Goal: Answer question/provide support: Share knowledge or assist other users

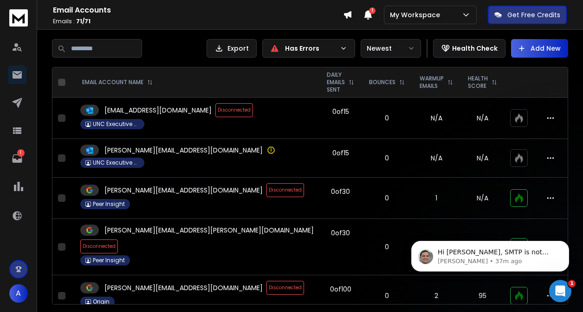
scroll to position [2861, 0]
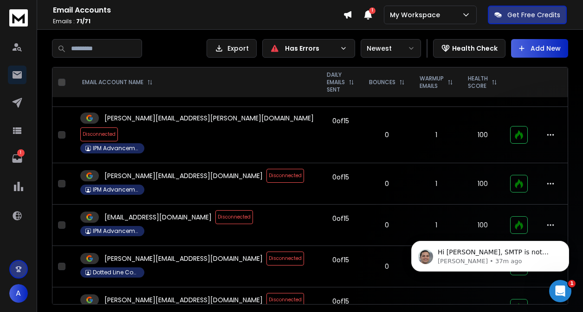
click at [565, 293] on div "Open Intercom Messenger" at bounding box center [560, 290] width 31 height 31
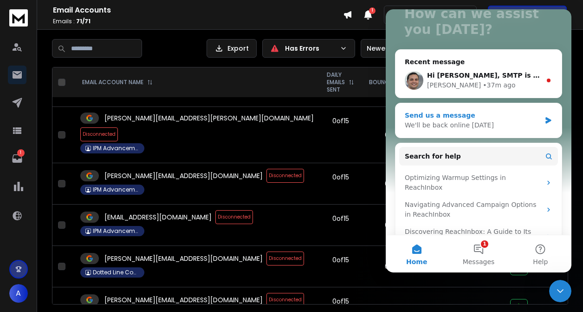
scroll to position [92, 0]
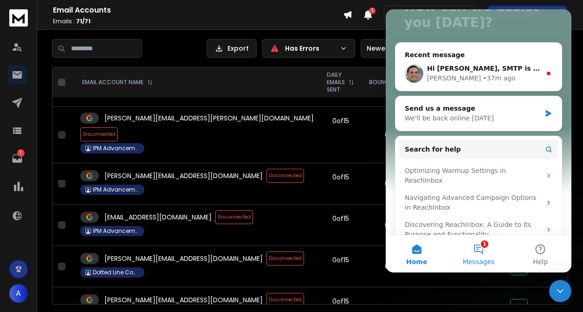
click at [481, 251] on button "1 Messages" at bounding box center [479, 253] width 62 height 37
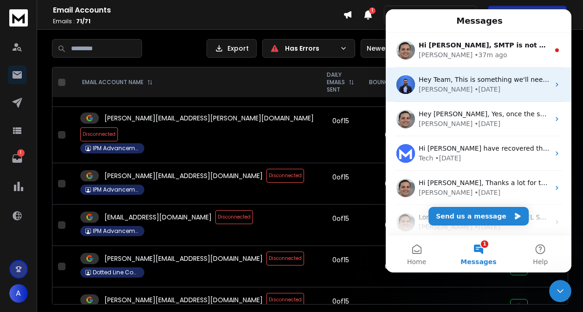
click at [491, 89] on div "[PERSON_NAME] • [DATE]" at bounding box center [484, 90] width 131 height 10
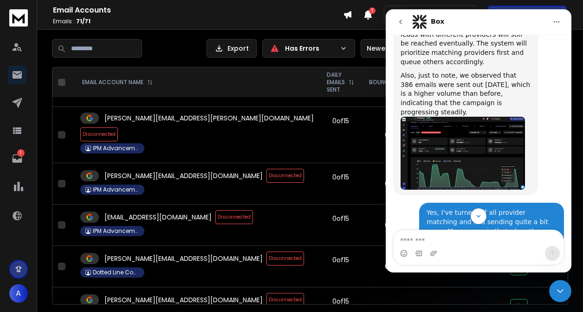
scroll to position [2283, 0]
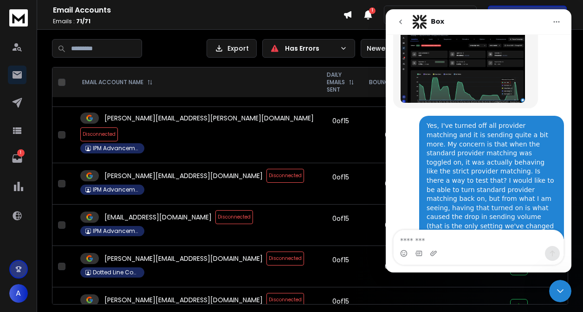
click at [401, 19] on icon "go back" at bounding box center [400, 21] width 7 height 7
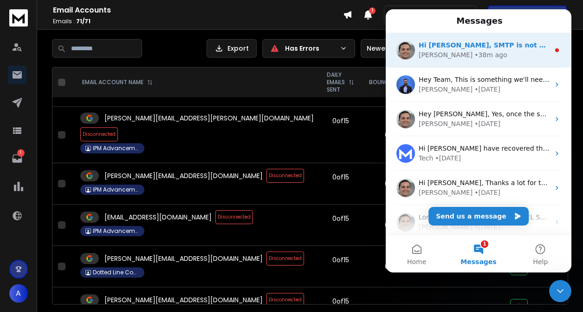
click at [489, 51] on div "[PERSON_NAME] • 38m ago" at bounding box center [484, 55] width 131 height 10
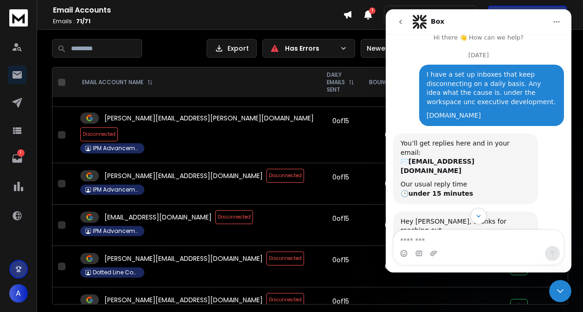
scroll to position [8, 0]
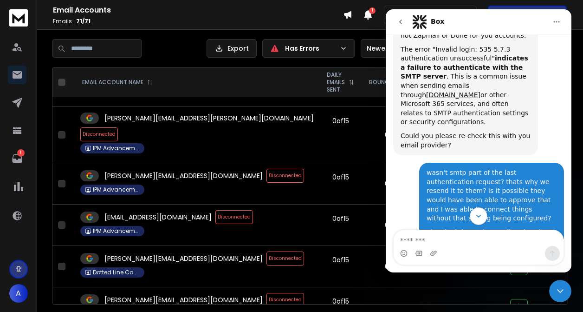
click at [479, 215] on icon "Scroll to bottom" at bounding box center [479, 216] width 8 height 8
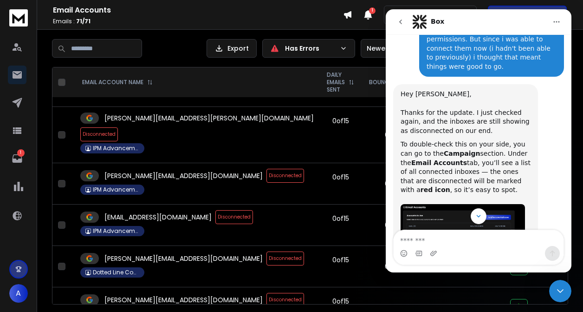
scroll to position [691, 0]
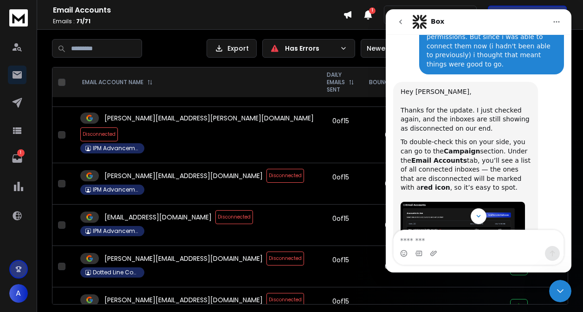
click at [451, 202] on img "Raj says…" at bounding box center [463, 229] width 124 height 54
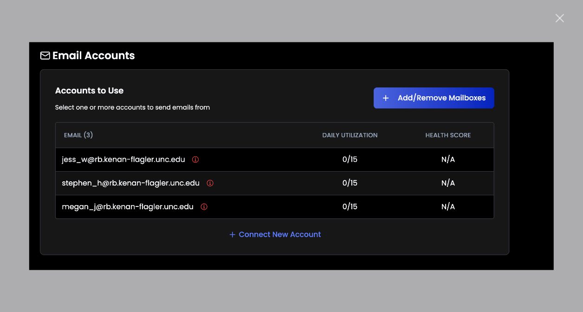
scroll to position [0, 0]
click at [561, 20] on div "Close" at bounding box center [560, 18] width 9 height 9
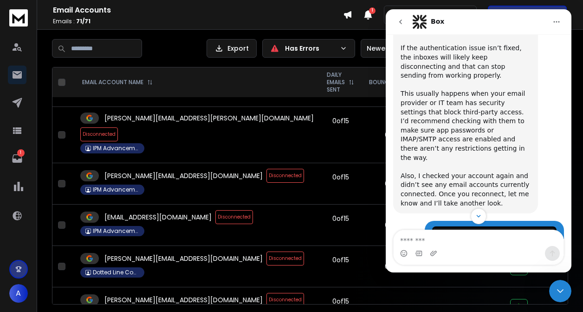
scroll to position [383, 0]
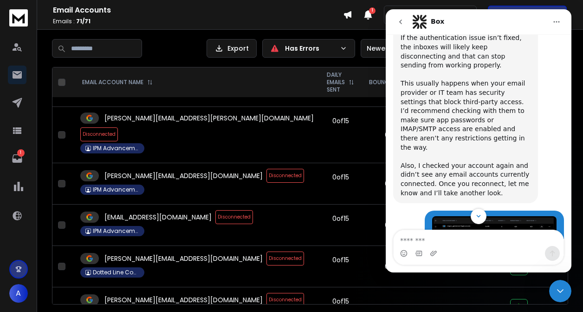
click at [488, 216] on img "Anders says…" at bounding box center [494, 230] width 124 height 28
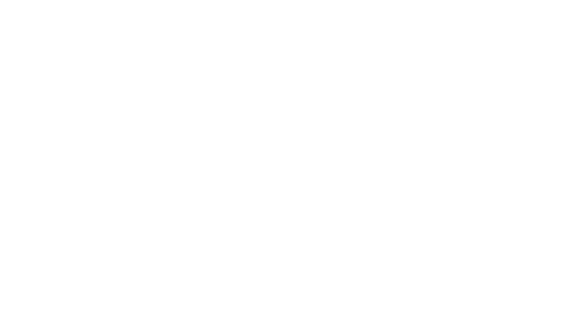
scroll to position [0, 0]
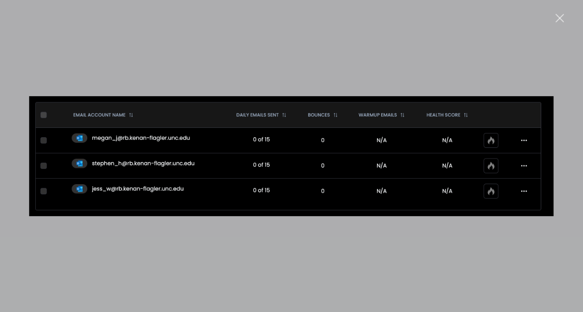
click at [554, 84] on div "Intercom messenger" at bounding box center [291, 156] width 583 height 312
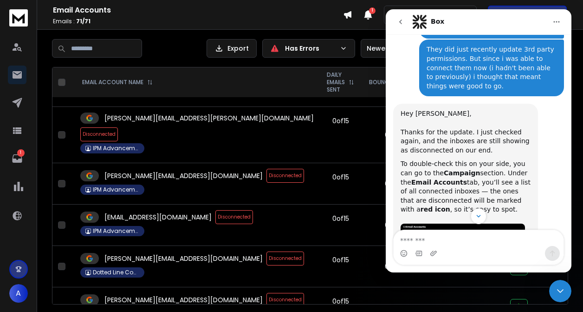
scroll to position [674, 0]
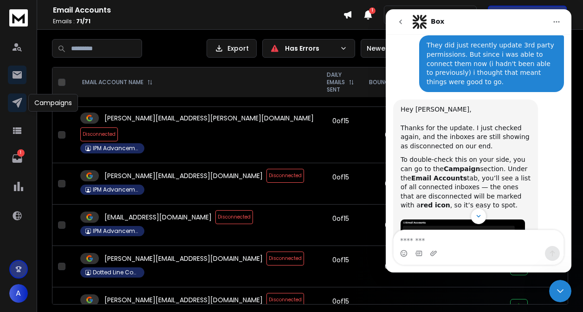
click at [17, 104] on icon at bounding box center [17, 103] width 10 height 10
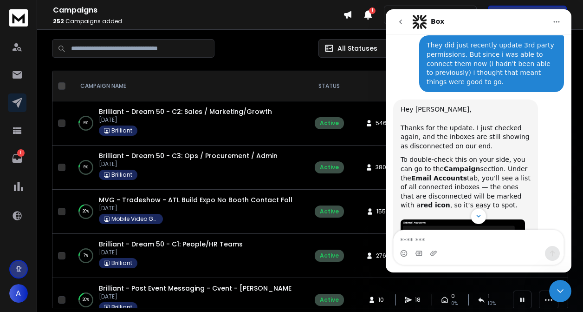
drag, startPoint x: 473, startPoint y: 17, endPoint x: 465, endPoint y: 12, distance: 9.4
click at [465, 12] on nav "Box" at bounding box center [479, 21] width 186 height 25
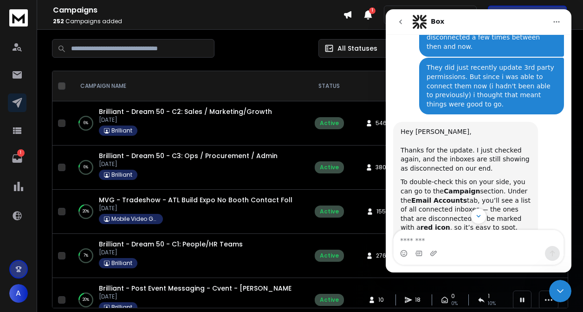
scroll to position [651, 0]
click at [562, 290] on icon "Close Intercom Messenger" at bounding box center [560, 291] width 7 height 4
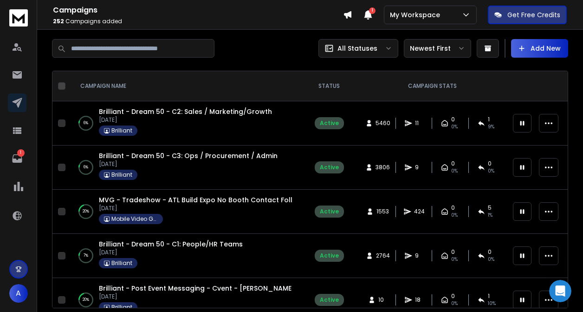
scroll to position [5866, 0]
click at [460, 12] on div "My Workspace" at bounding box center [430, 14] width 81 height 9
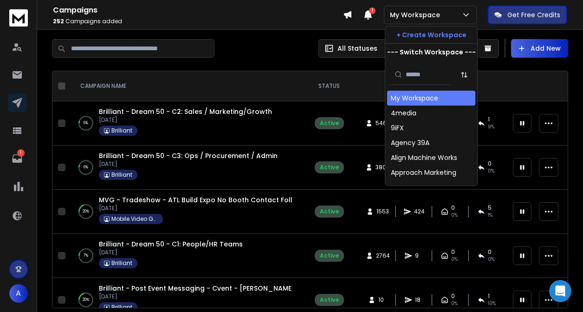
click at [412, 79] on input "text" at bounding box center [426, 74] width 40 height 20
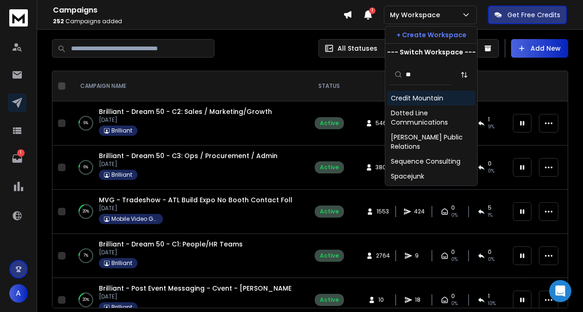
scroll to position [24, 0]
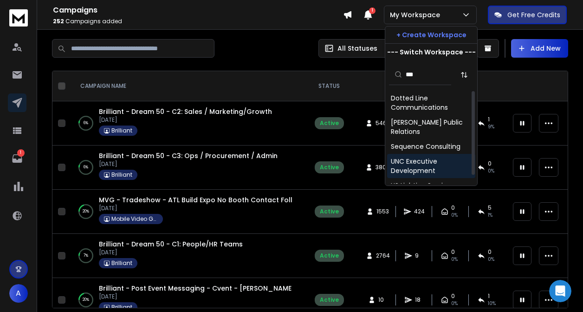
type input "***"
click at [405, 165] on div "UNC Executive Development" at bounding box center [431, 165] width 81 height 19
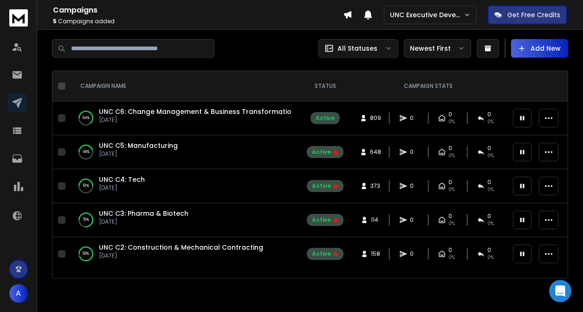
click at [244, 117] on p "4 months ago" at bounding box center [195, 119] width 193 height 7
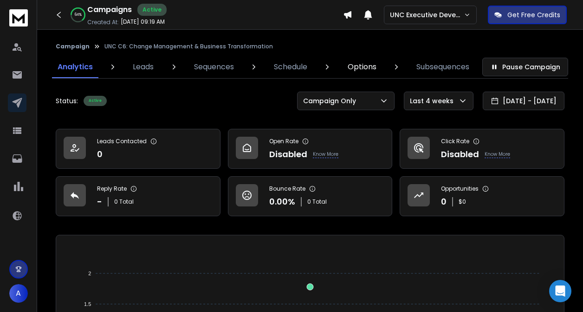
click at [371, 66] on p "Options" at bounding box center [362, 66] width 29 height 11
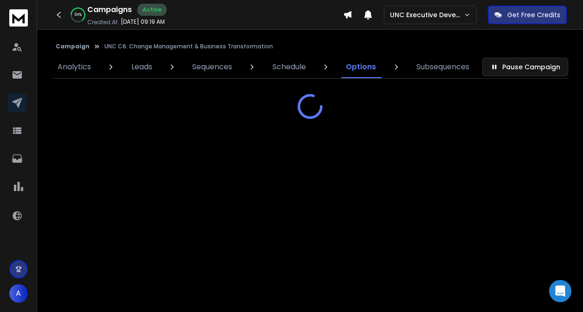
select select "*"
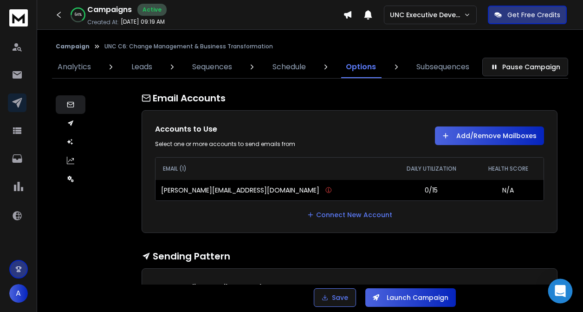
click at [566, 292] on icon "Open Intercom Messenger" at bounding box center [560, 291] width 12 height 12
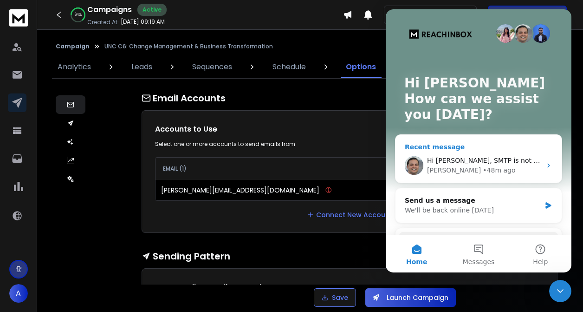
click at [501, 167] on div "Raj • 48m ago" at bounding box center [484, 170] width 114 height 10
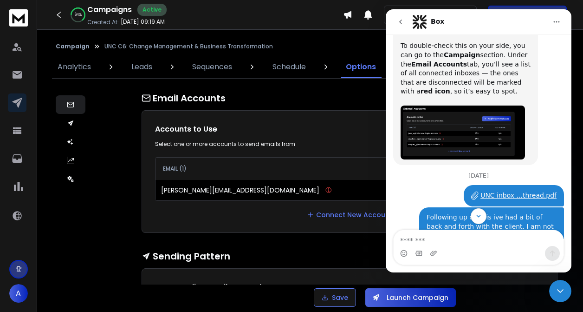
scroll to position [790, 0]
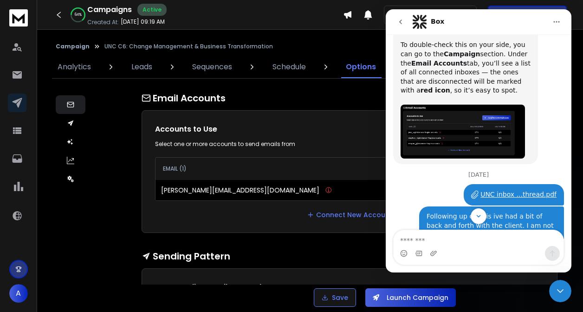
click at [524, 189] on div "UNC inbox ...thread.pdf" at bounding box center [519, 194] width 76 height 10
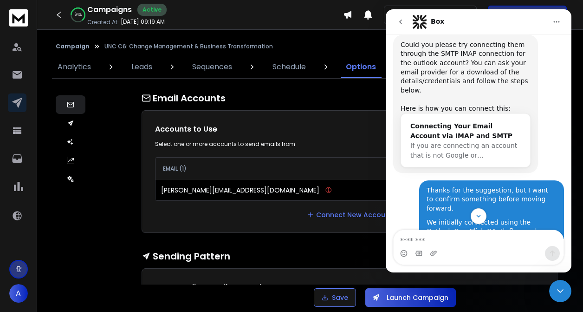
scroll to position [4510, 0]
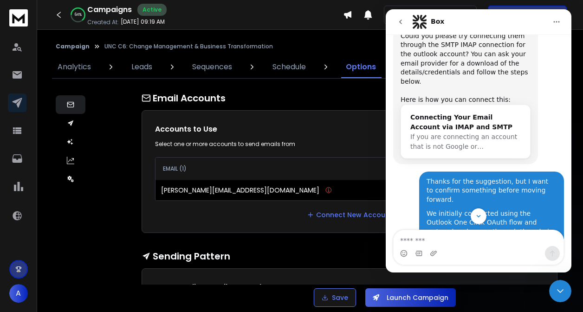
drag, startPoint x: 465, startPoint y: 89, endPoint x: 463, endPoint y: 111, distance: 21.9
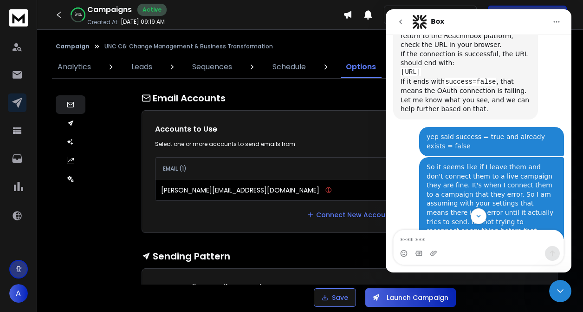
scroll to position [5580, 0]
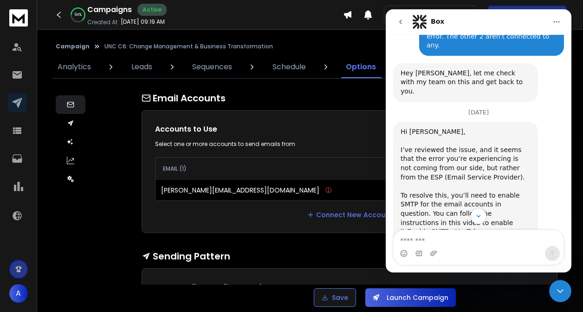
scroll to position [5866, 0]
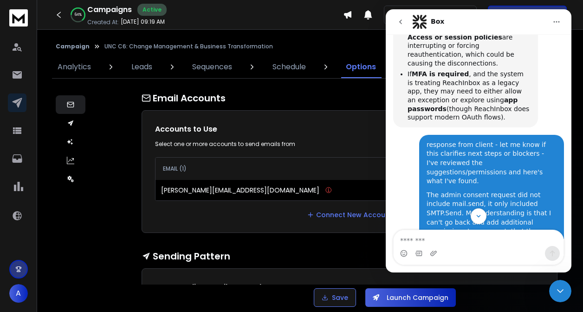
scroll to position [1584, 0]
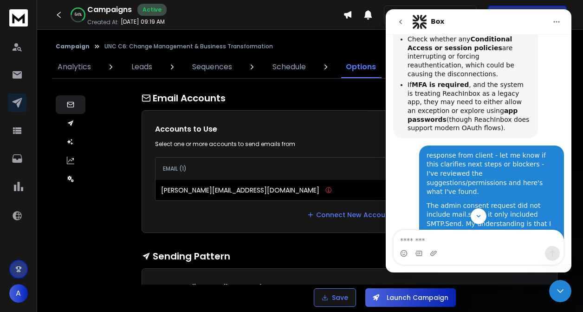
click at [475, 201] on div "The admin consent request did not include mail.send, it only included SMTP.Send…" at bounding box center [492, 246] width 130 height 91
drag, startPoint x: 482, startPoint y: 133, endPoint x: 487, endPoint y: 163, distance: 30.1
click at [487, 201] on div "The admin consent request did not include mail.send, it only included SMTP.Send…" at bounding box center [492, 246] width 130 height 91
drag, startPoint x: 482, startPoint y: 135, endPoint x: 498, endPoint y: 163, distance: 32.2
click at [498, 201] on div "The admin consent request did not include mail.send, it only included SMTP.Send…" at bounding box center [492, 246] width 130 height 91
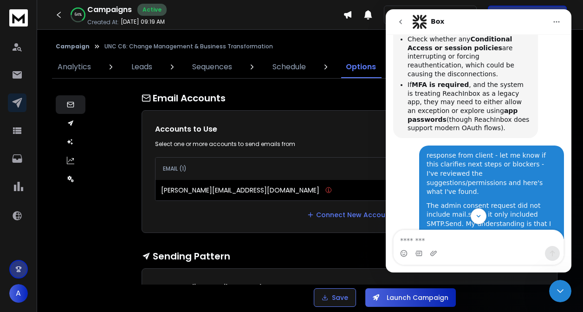
copy div "The permissions that were requested are openid, email, profile, offline_access,…"
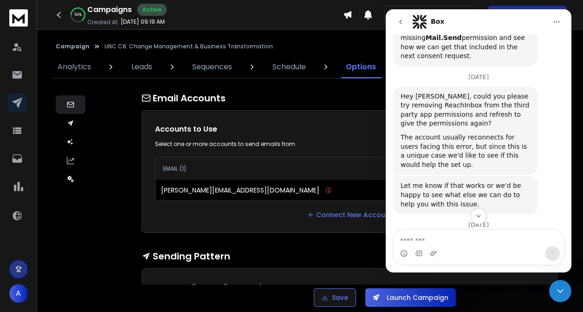
scroll to position [2136, 0]
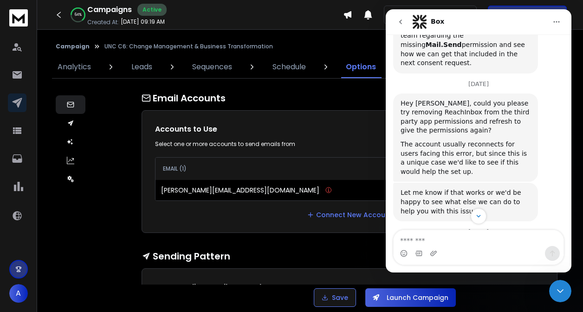
click at [565, 288] on icon "Close Intercom Messenger" at bounding box center [560, 290] width 11 height 11
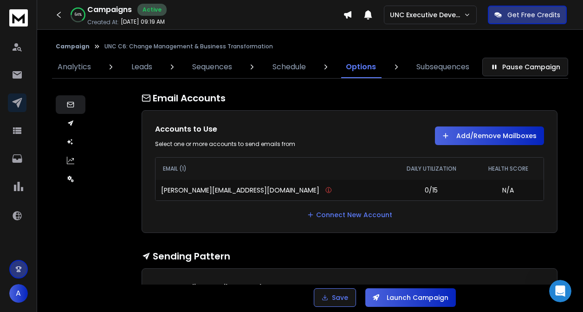
scroll to position [5866, 0]
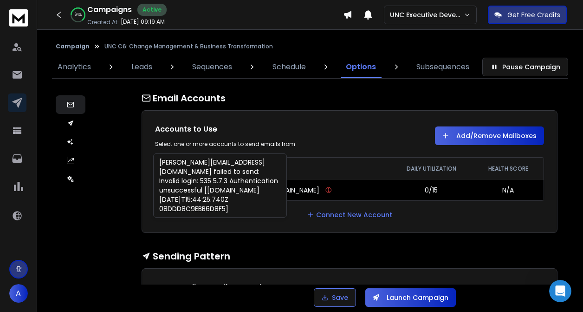
drag, startPoint x: 235, startPoint y: 220, endPoint x: 208, endPoint y: 172, distance: 55.5
click at [208, 172] on div "stephen_h@rb.kenan-flagler.unc.edu failed to send: Invalid login: 535 5.7.3 Aut…" at bounding box center [220, 185] width 134 height 64
copy div "failed to send: Invalid login: 535 5.7.3 Authentication unsuccessful [BN7PR06CA…"
click at [345, 126] on div "Accounts to Use Select one or more accounts to send emails from Add/Remove Mail…" at bounding box center [349, 136] width 389 height 24
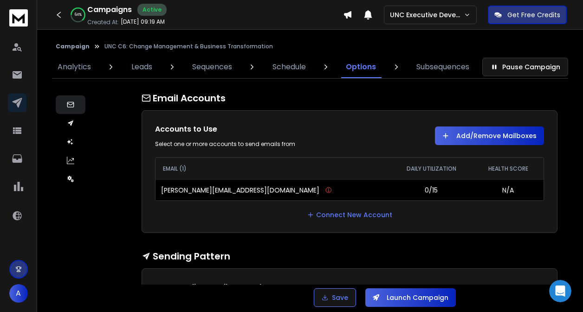
click at [563, 290] on icon "Open Intercom Messenger" at bounding box center [560, 290] width 15 height 15
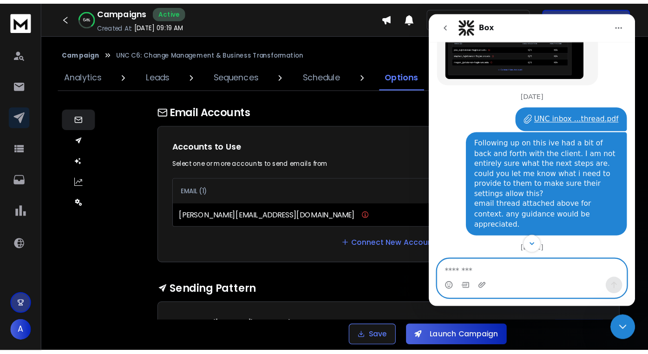
scroll to position [787, 0]
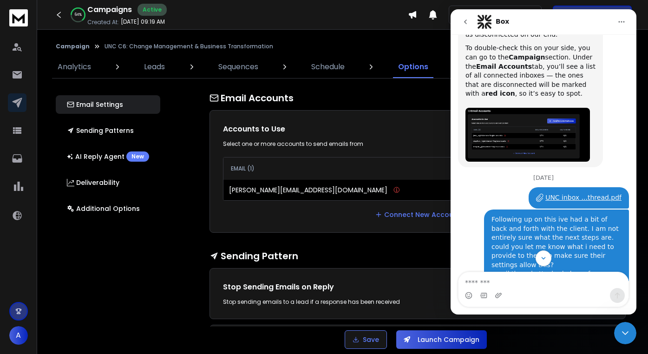
click at [583, 20] on button "Home" at bounding box center [621, 22] width 18 height 18
click at [583, 64] on div "Download transcript" at bounding box center [595, 64] width 66 height 10
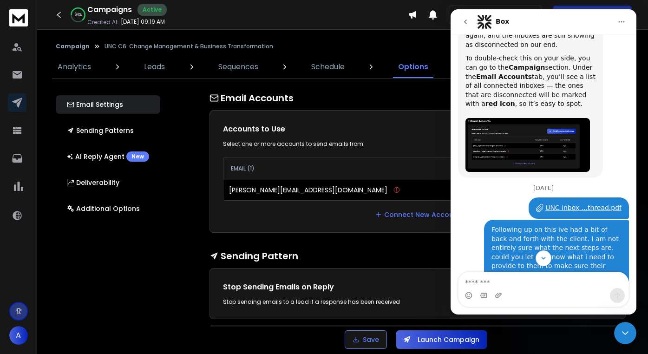
scroll to position [774, 0]
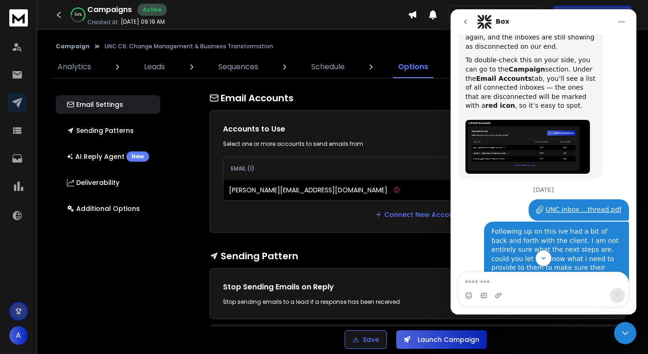
click at [572, 205] on div "UNC inbox ...thread.pdf" at bounding box center [583, 210] width 76 height 10
